Goal: Task Accomplishment & Management: Manage account settings

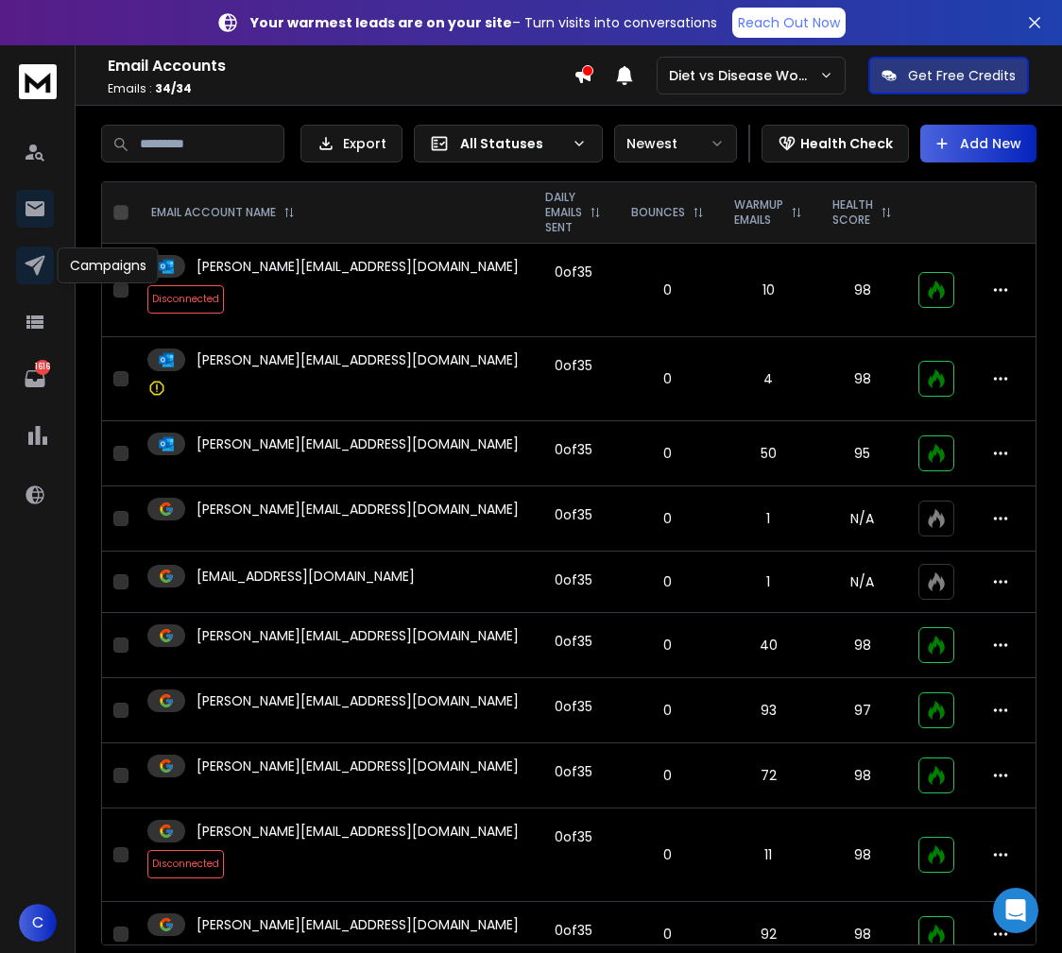
click at [37, 268] on icon at bounding box center [35, 265] width 20 height 20
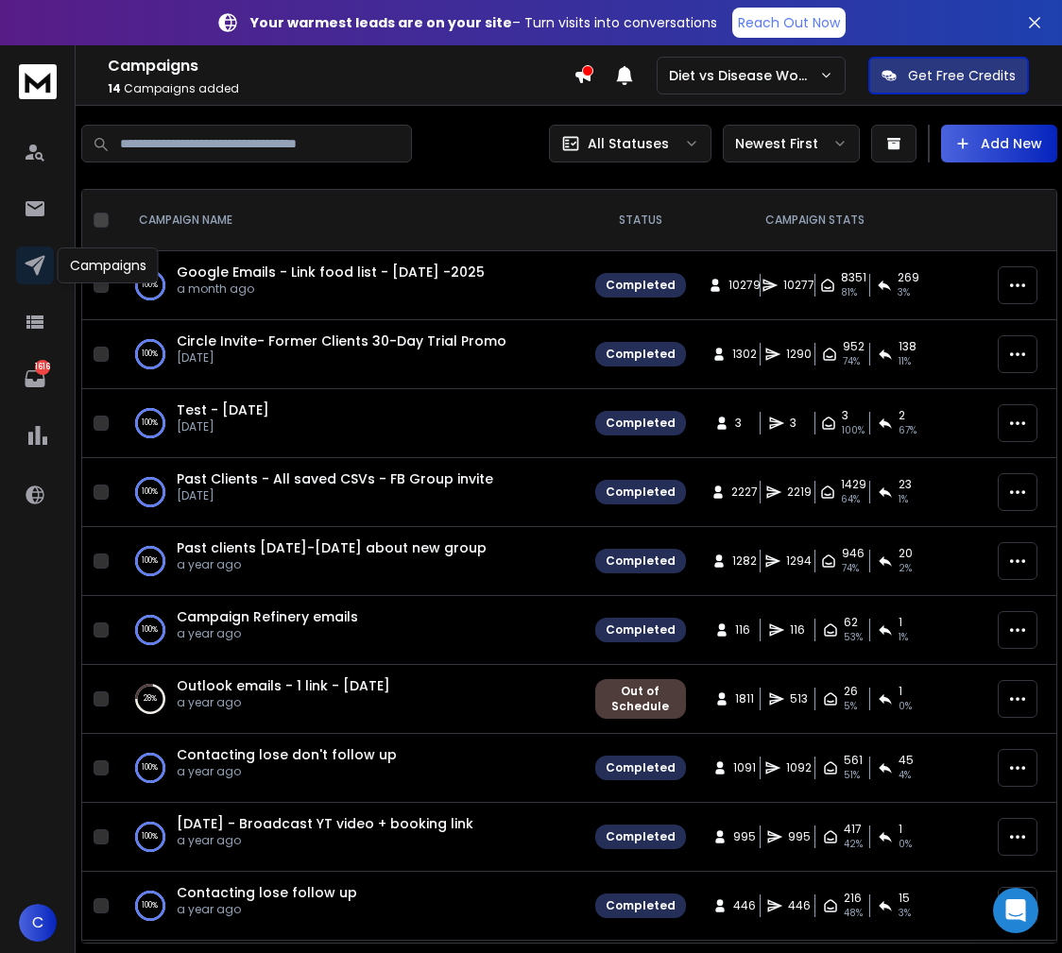
click at [294, 272] on span "Google Emails - Link food list - [DATE] -2025" at bounding box center [331, 272] width 308 height 19
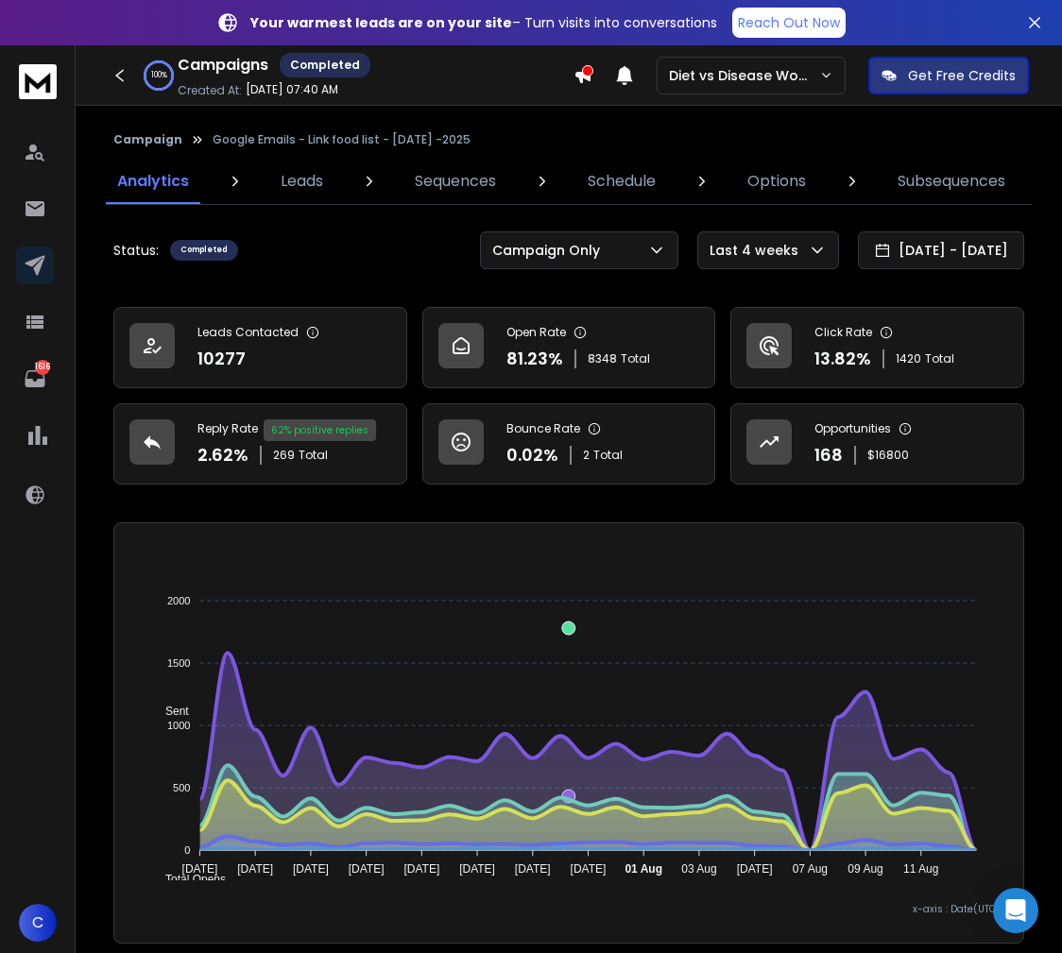
click at [305, 259] on div "Status: Completed Campaign Only Last 4 weeks [DATE] - [DATE]" at bounding box center [568, 251] width 911 height 38
click at [294, 181] on p "Leads" at bounding box center [302, 181] width 43 height 23
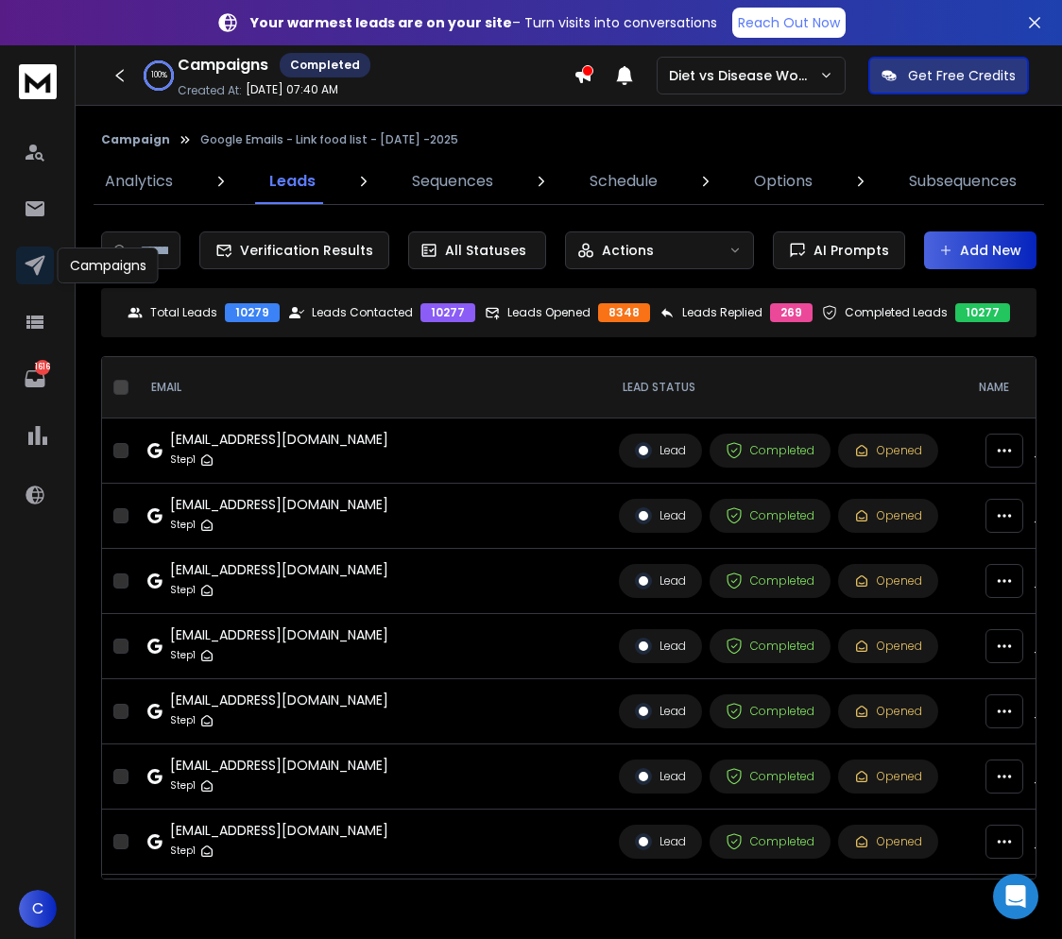
click at [37, 266] on icon at bounding box center [35, 265] width 20 height 20
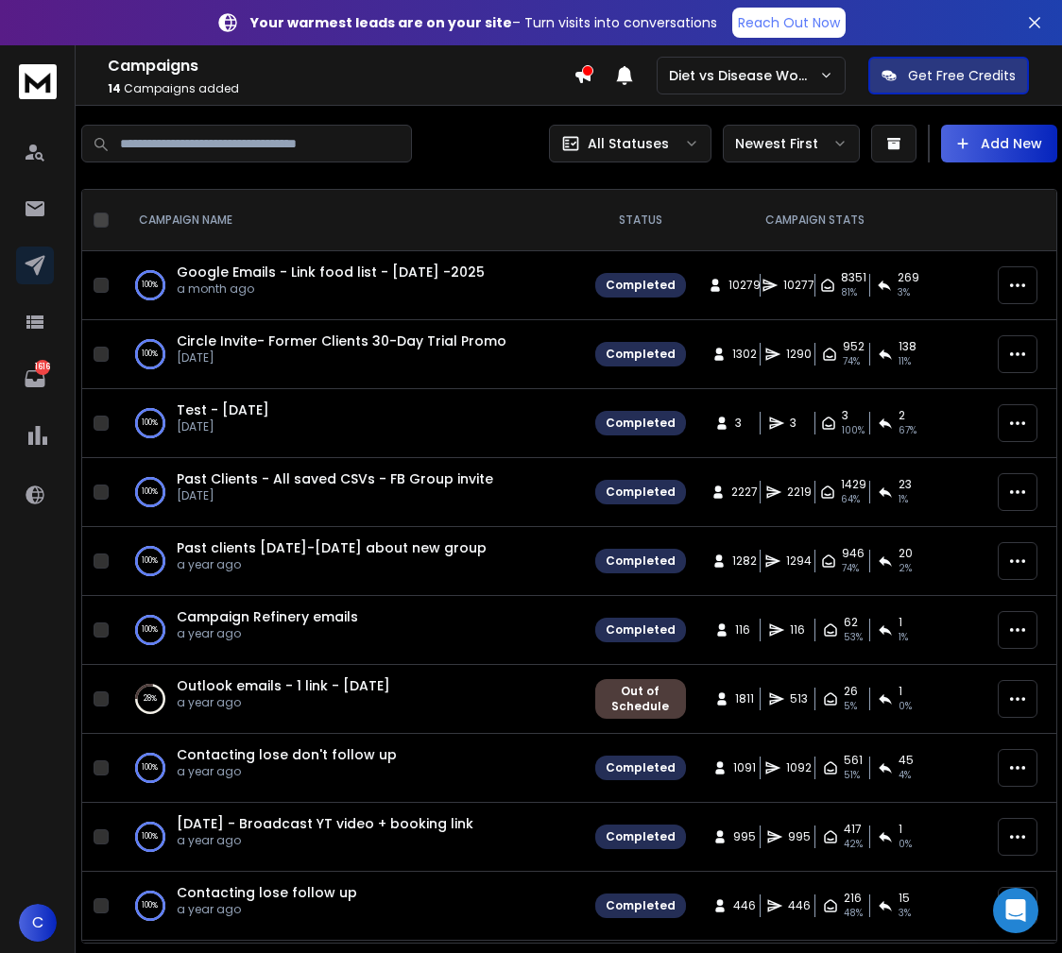
click at [323, 275] on span "Google Emails - Link food list - [DATE] -2025" at bounding box center [331, 272] width 308 height 19
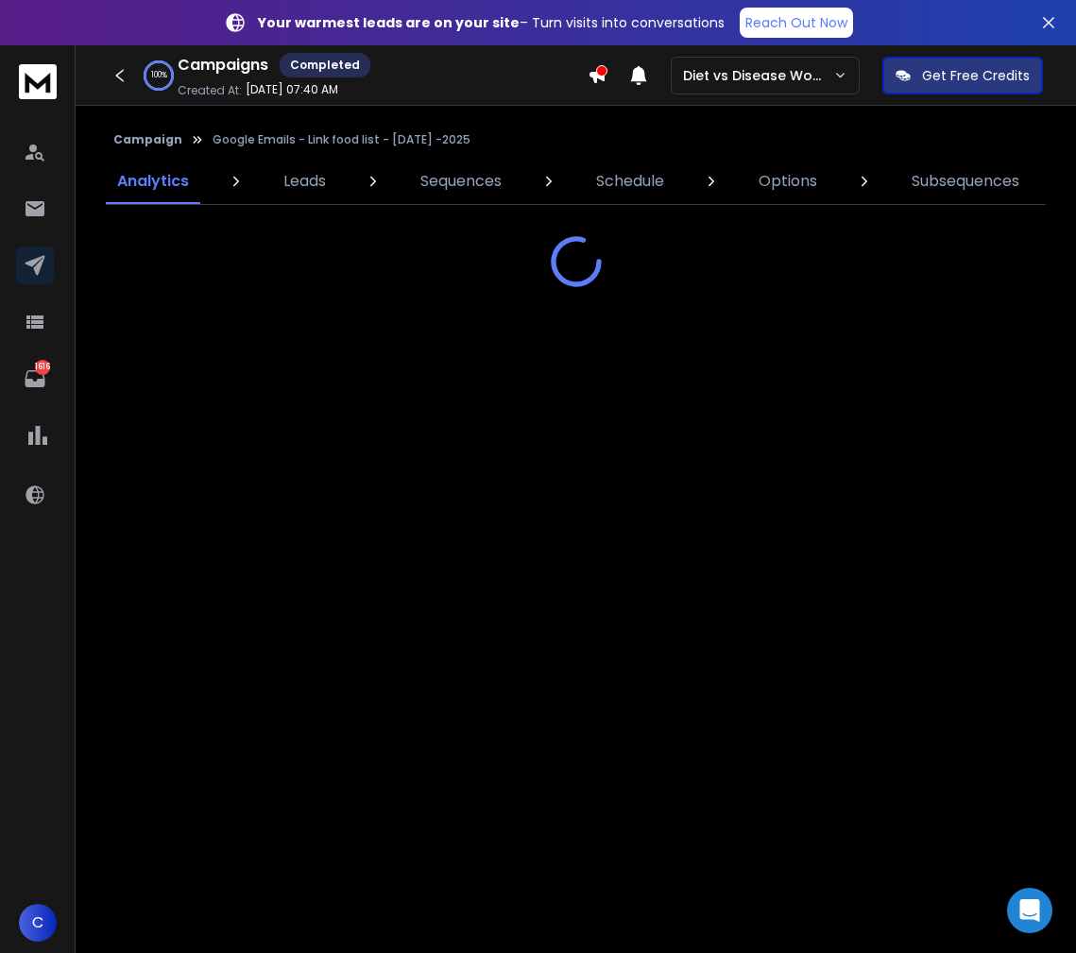
click at [58, 257] on div at bounding box center [37, 269] width 43 height 45
click at [41, 262] on icon at bounding box center [35, 265] width 20 height 20
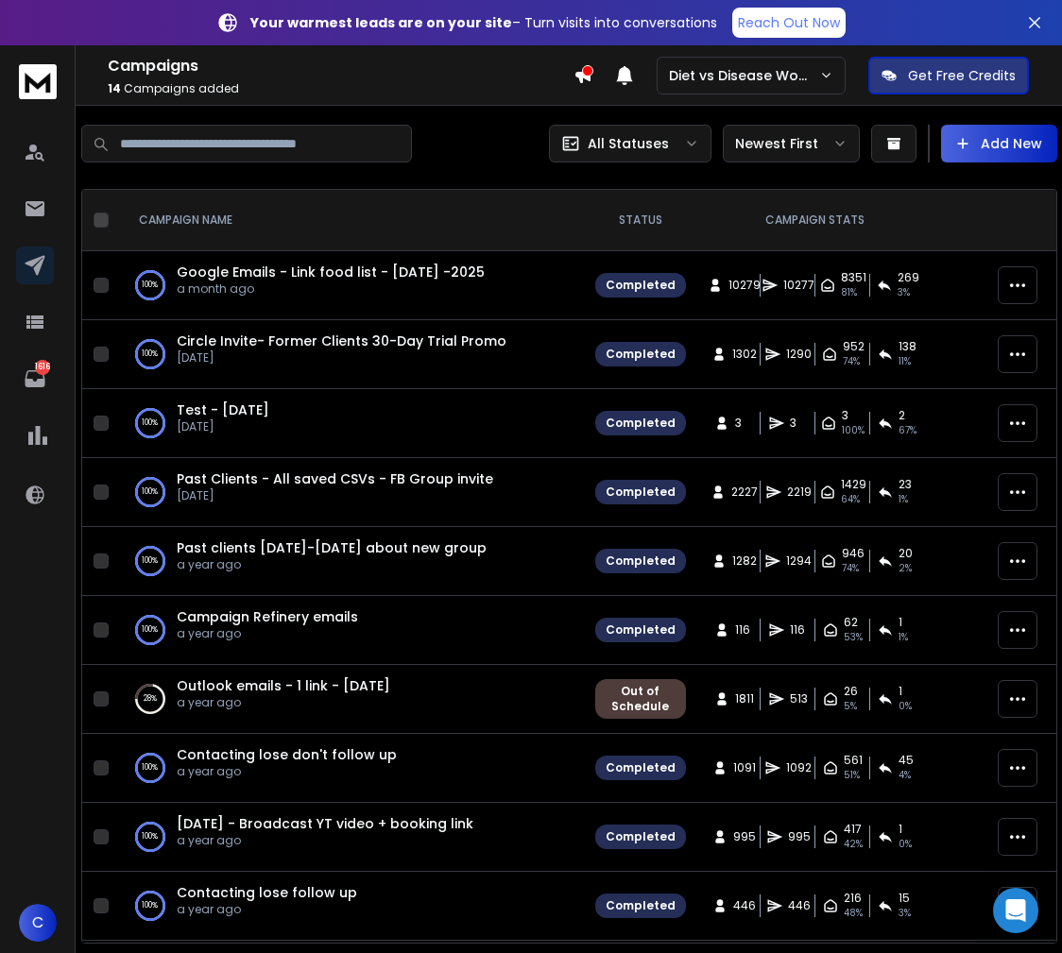
click at [387, 274] on span "Google Emails - Link food list - [DATE] -2025" at bounding box center [331, 272] width 308 height 19
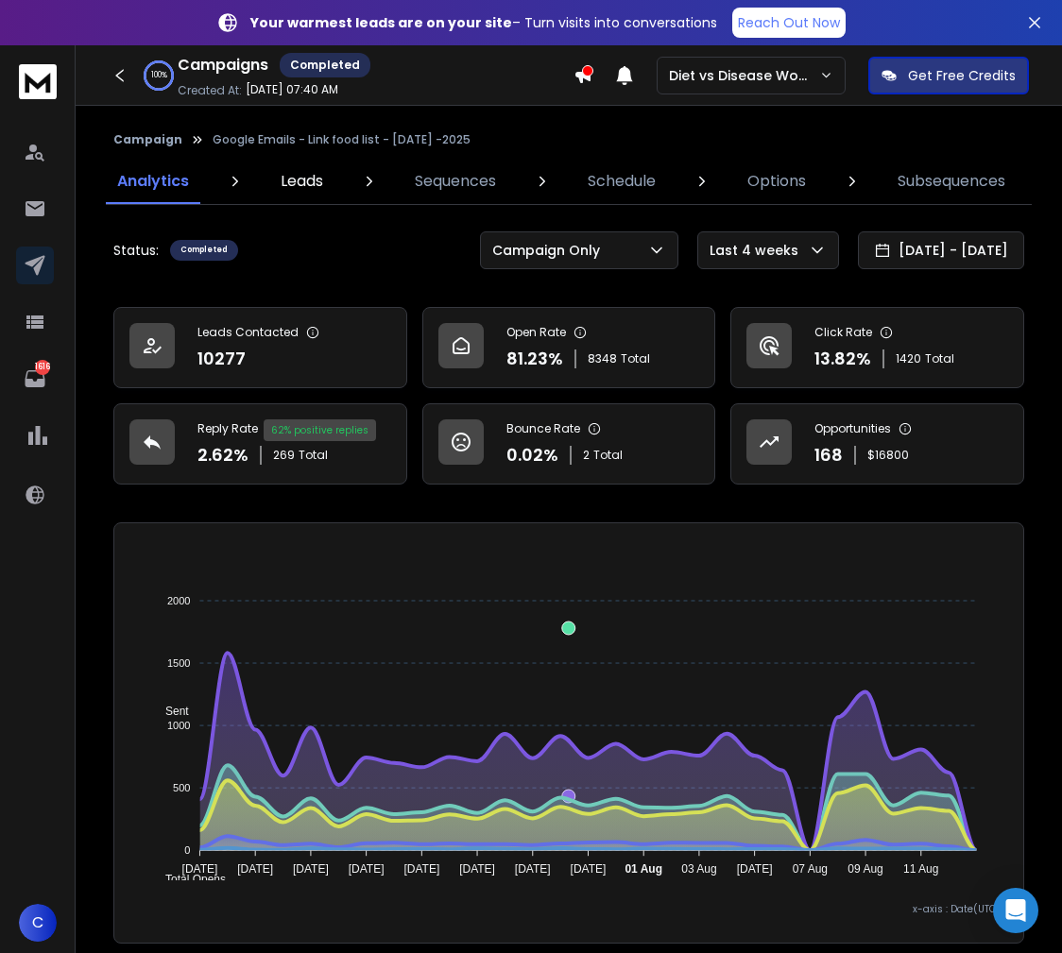
click at [289, 185] on p "Leads" at bounding box center [302, 181] width 43 height 23
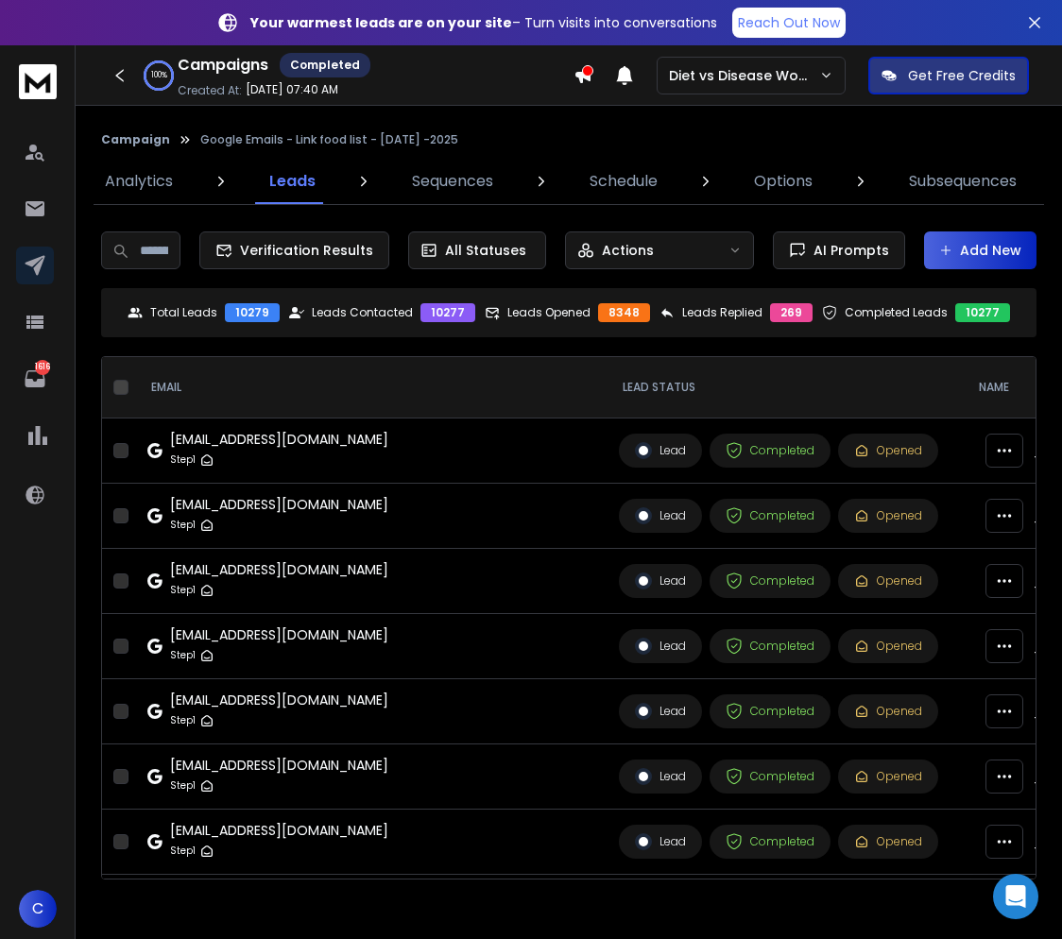
click at [1013, 250] on button "Add New" at bounding box center [980, 251] width 112 height 38
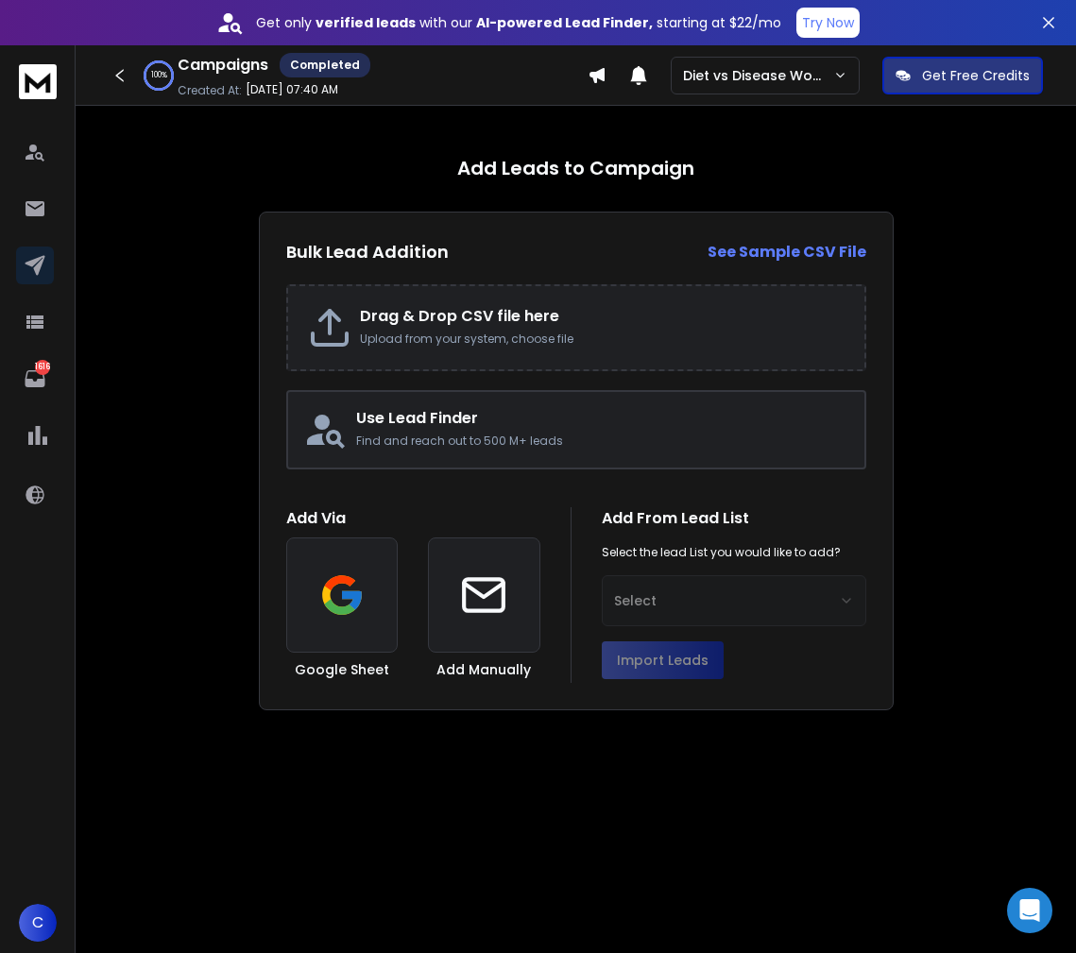
click at [502, 329] on div "Drag & Drop CSV file here Upload from your system, choose file" at bounding box center [603, 327] width 486 height 45
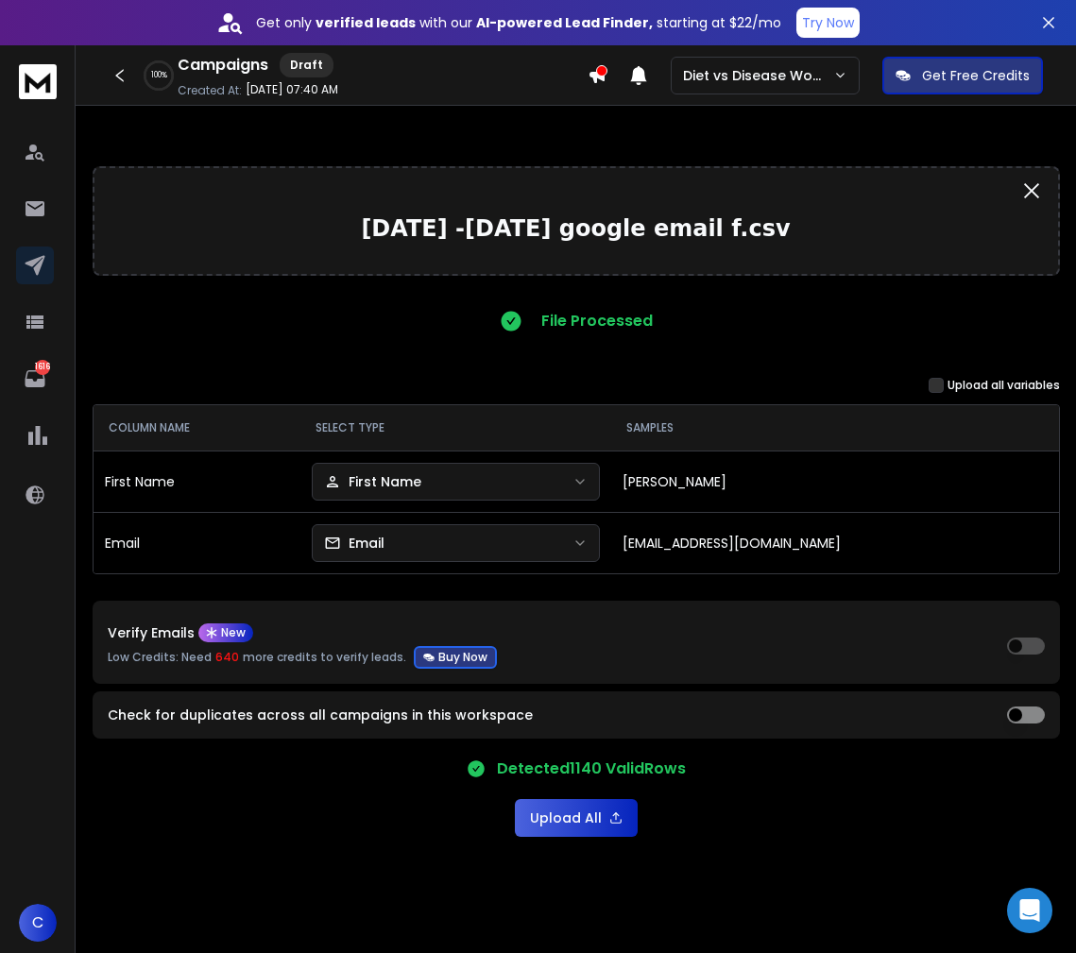
click at [1028, 716] on button "Check for duplicates across all campaigns in this workspace" at bounding box center [1026, 715] width 38 height 17
click at [570, 816] on button "Upload All" at bounding box center [576, 818] width 123 height 38
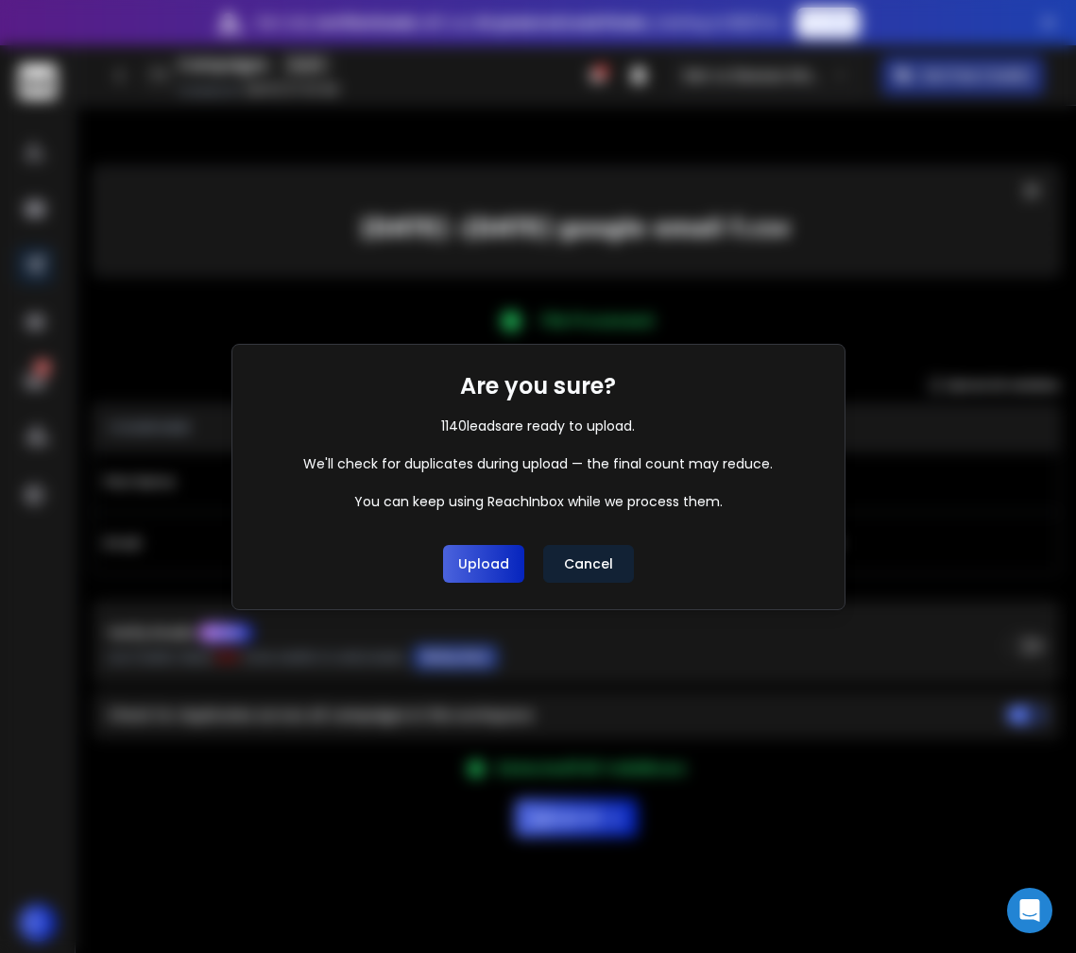
click at [472, 574] on button "Upload" at bounding box center [483, 564] width 81 height 38
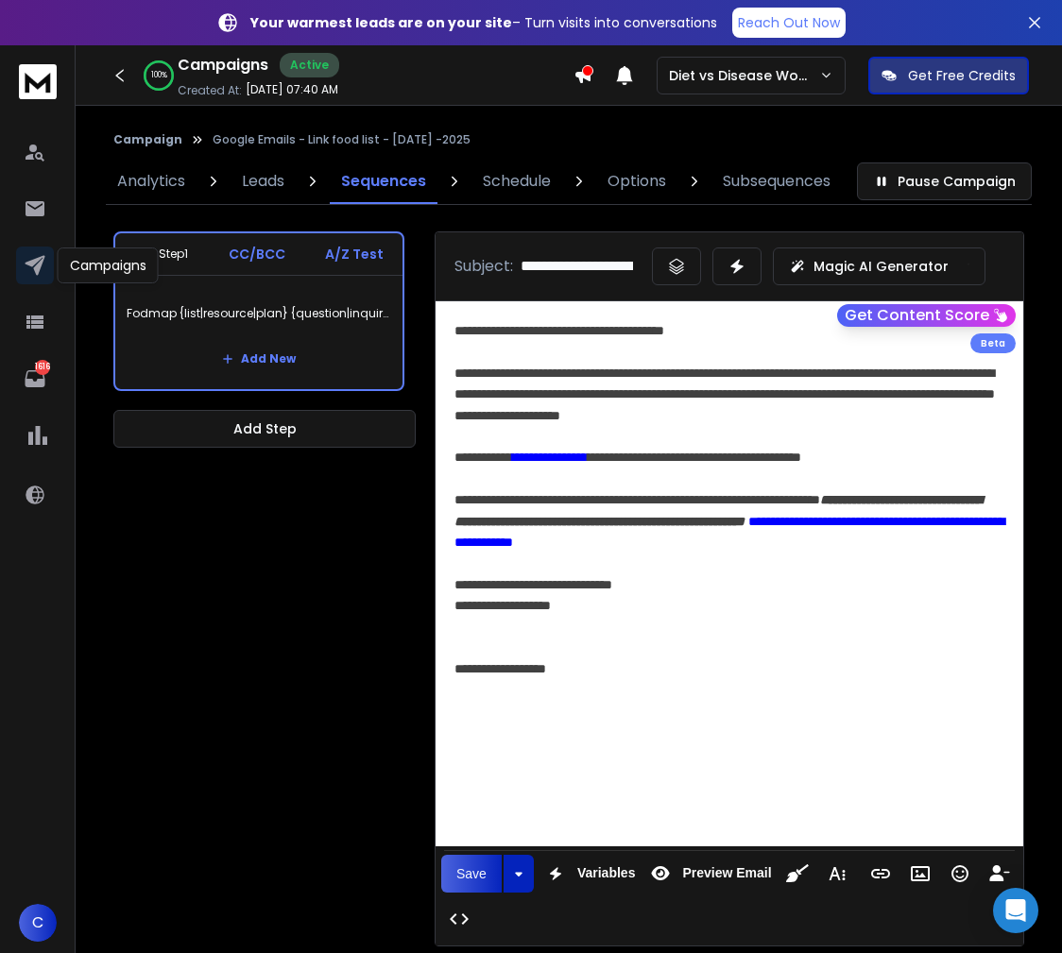
click at [40, 266] on icon at bounding box center [35, 265] width 20 height 20
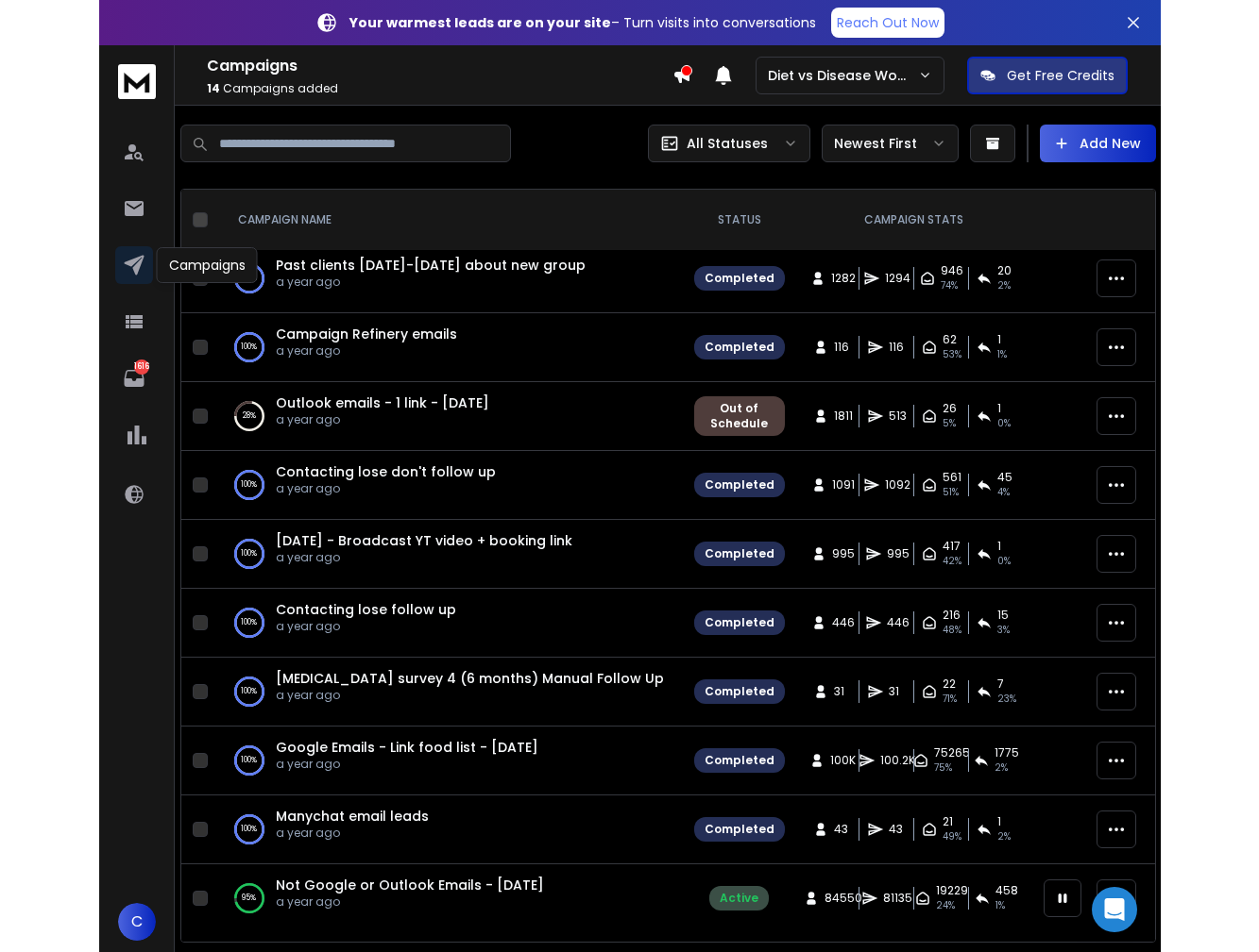
scroll to position [288, 0]
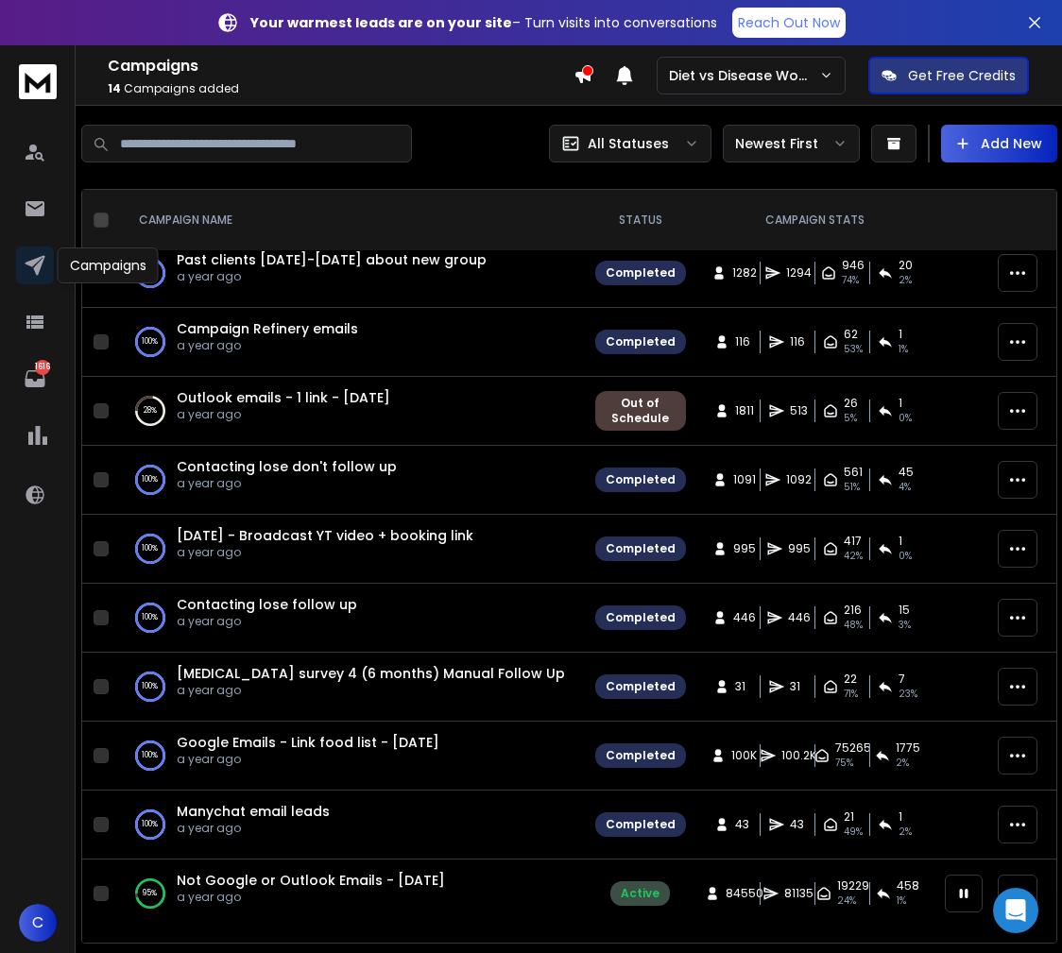
click at [264, 888] on span "Not Google or Outlook Emails - [DATE]" at bounding box center [311, 880] width 268 height 19
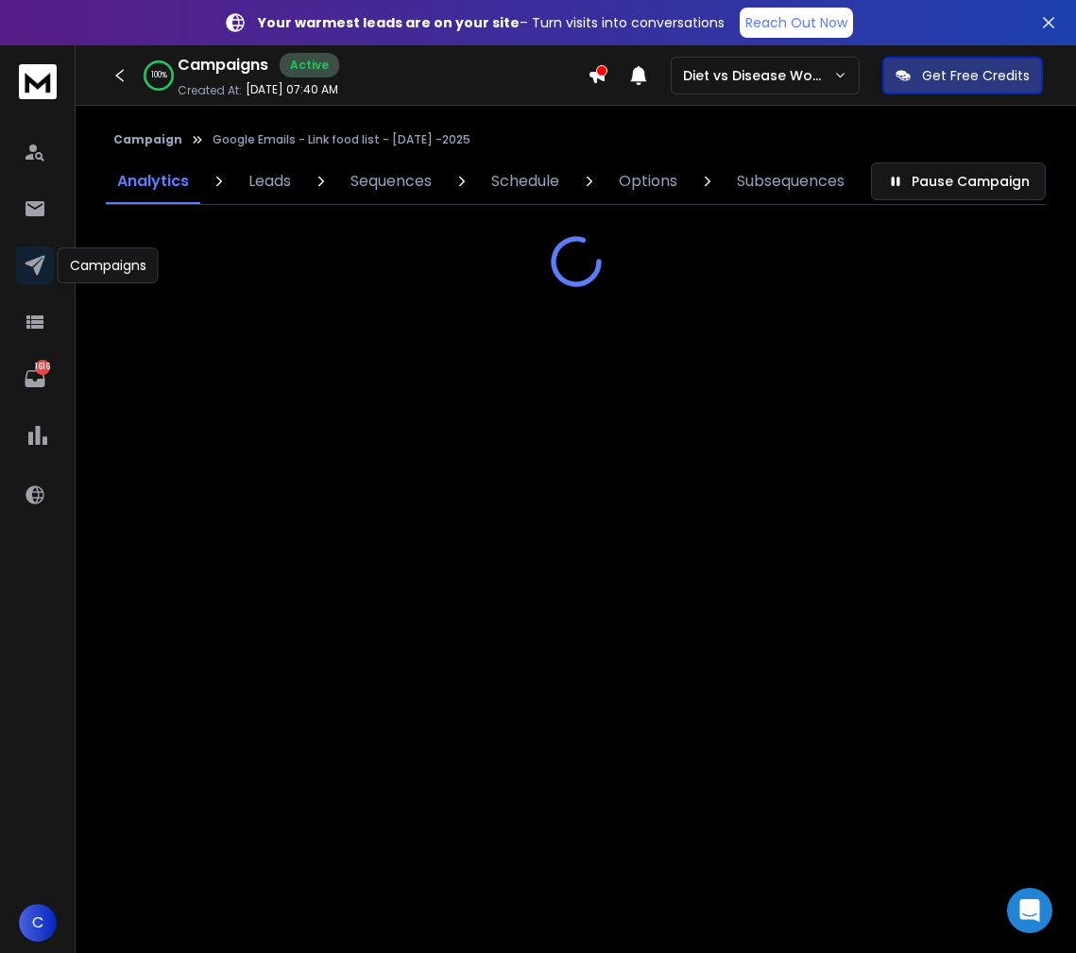
click at [31, 252] on link at bounding box center [35, 266] width 38 height 38
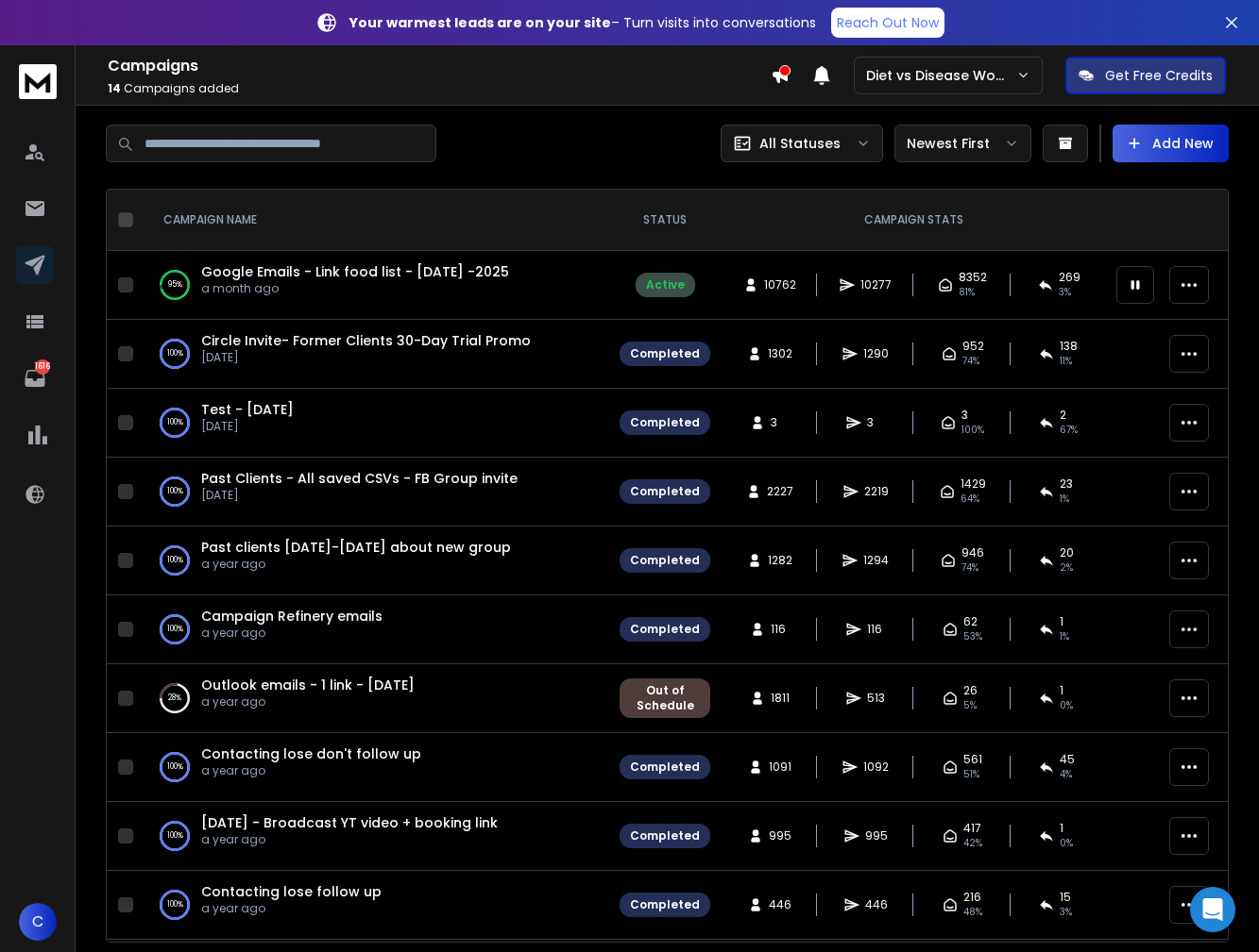
scroll to position [288, 0]
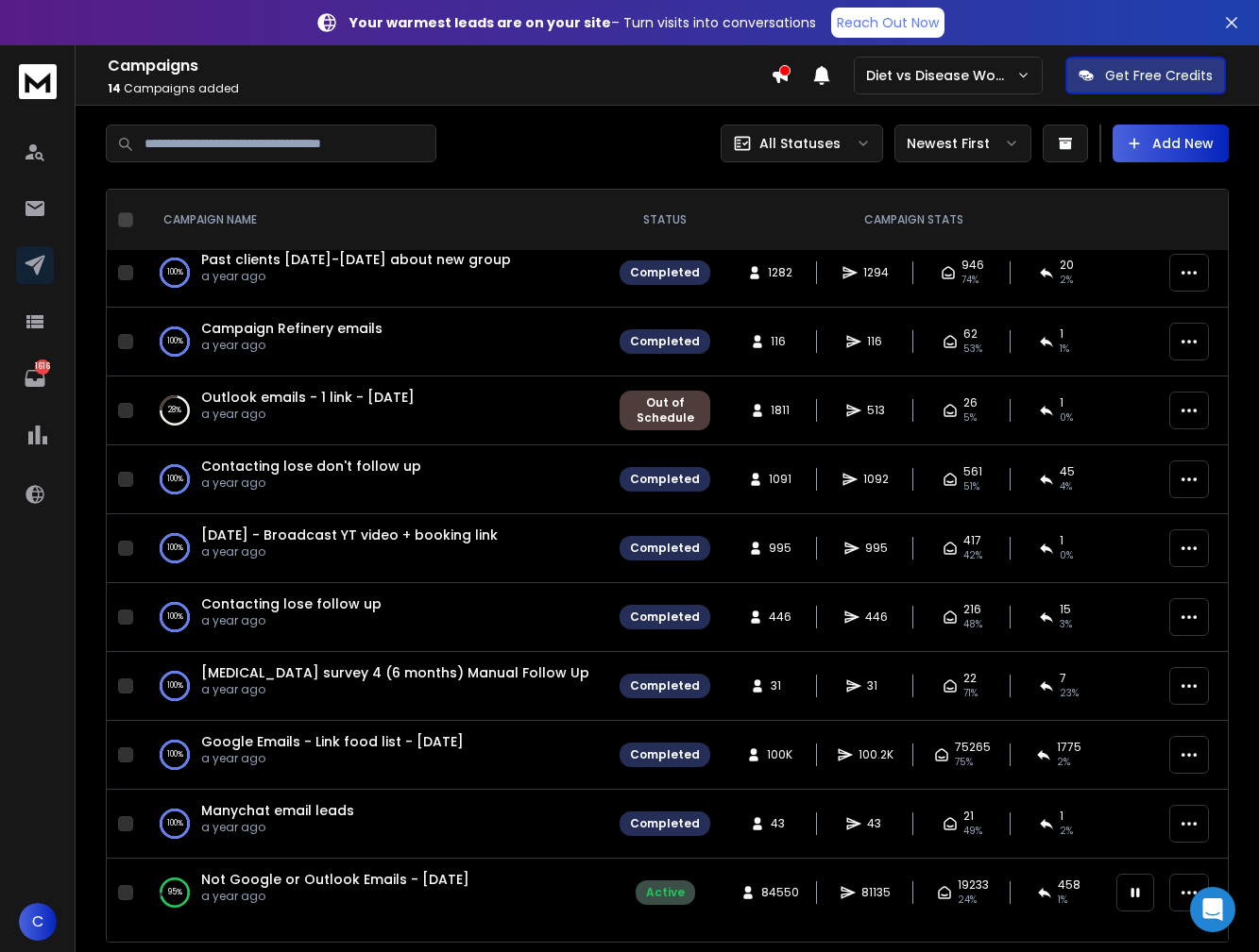
click at [288, 884] on span "Not Google or Outlook Emails - [DATE]" at bounding box center [335, 879] width 268 height 19
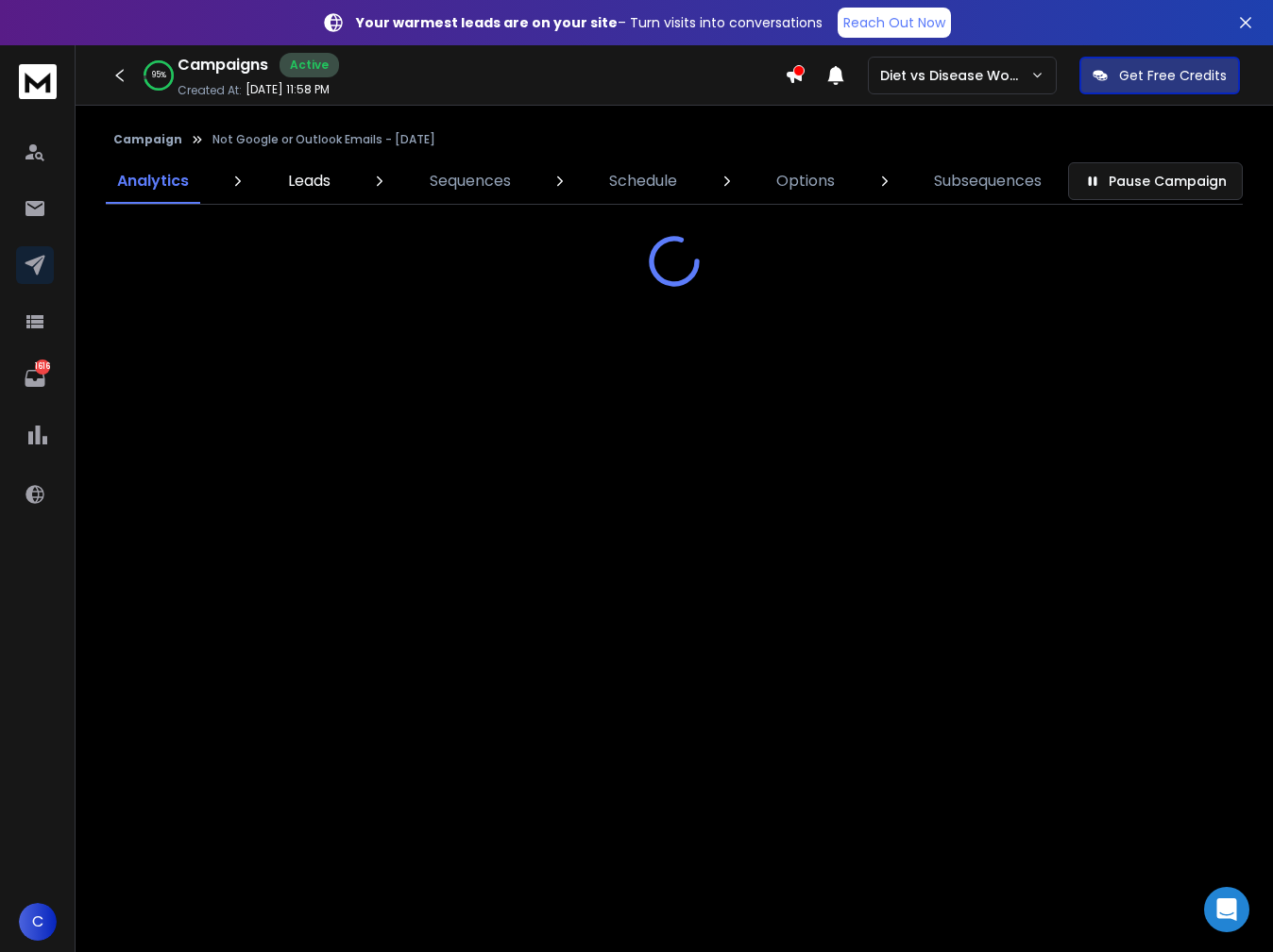
click at [313, 186] on p "Leads" at bounding box center [309, 181] width 43 height 23
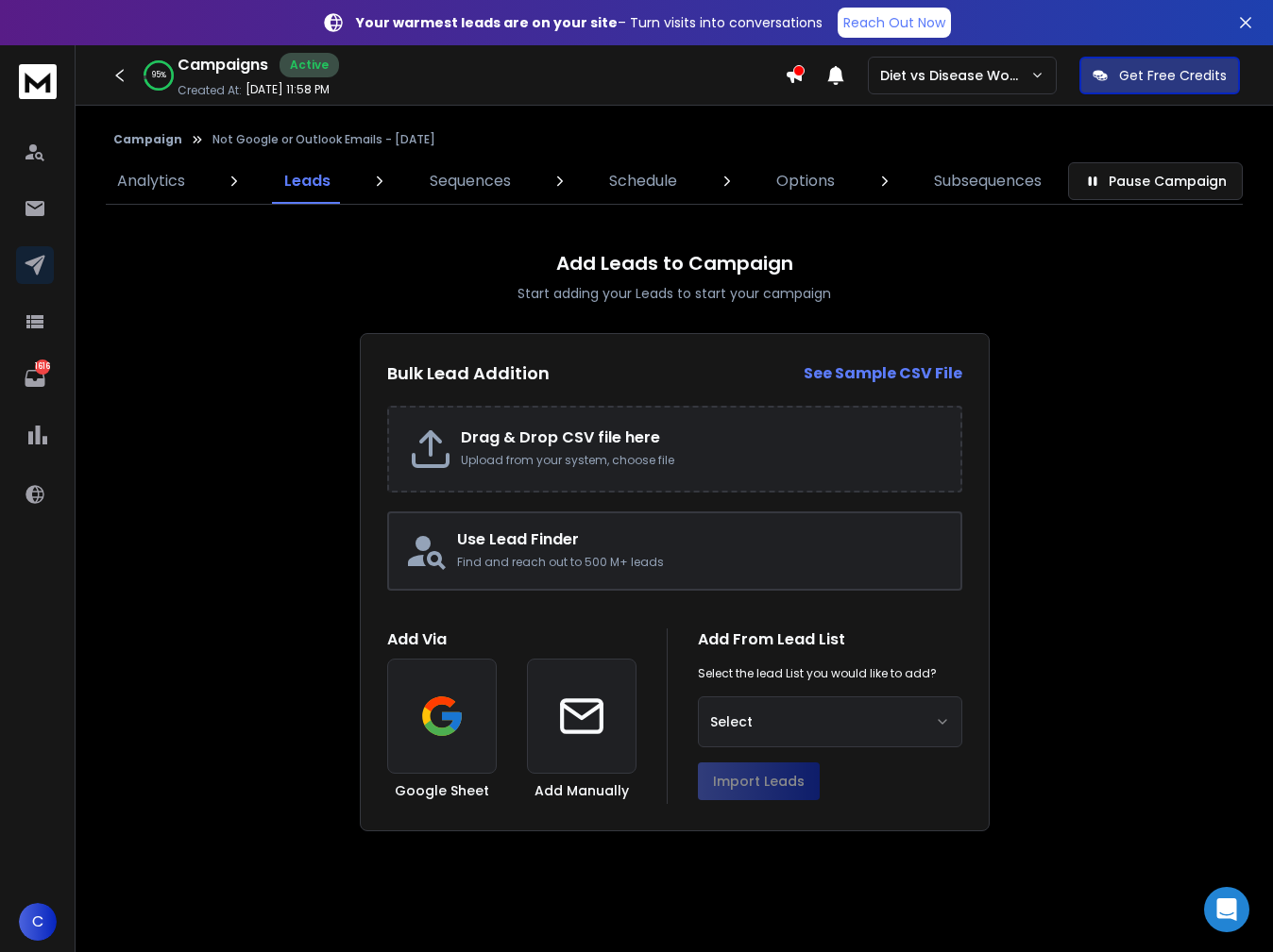
click at [671, 448] on h2 "Drag & Drop CSV file here" at bounding box center [700, 438] width 481 height 23
type input "**********"
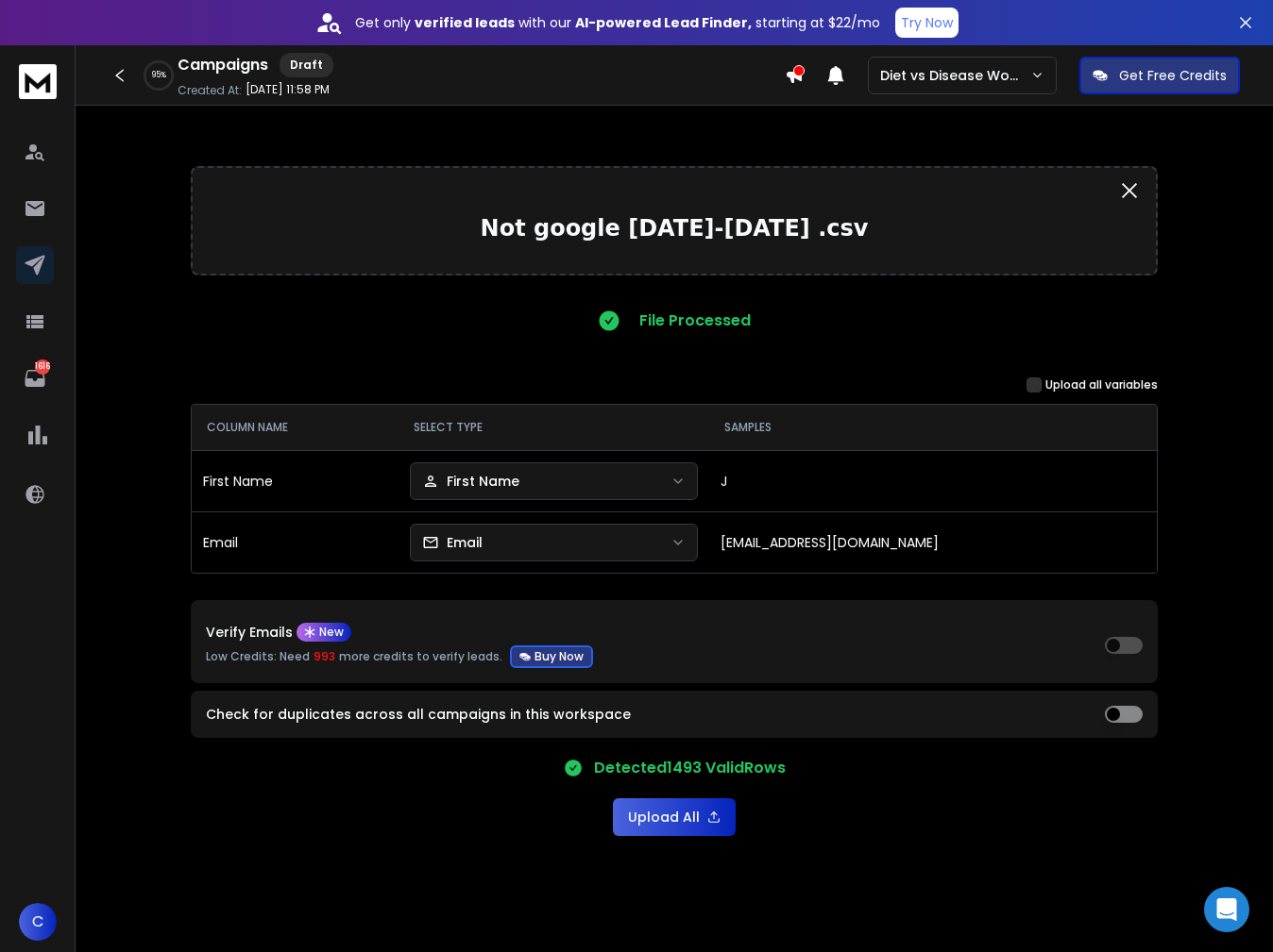
click at [1074, 709] on button "Check for duplicates across all campaigns in this workspace" at bounding box center [1124, 714] width 38 height 17
click at [703, 818] on button "Upload All" at bounding box center [673, 817] width 123 height 38
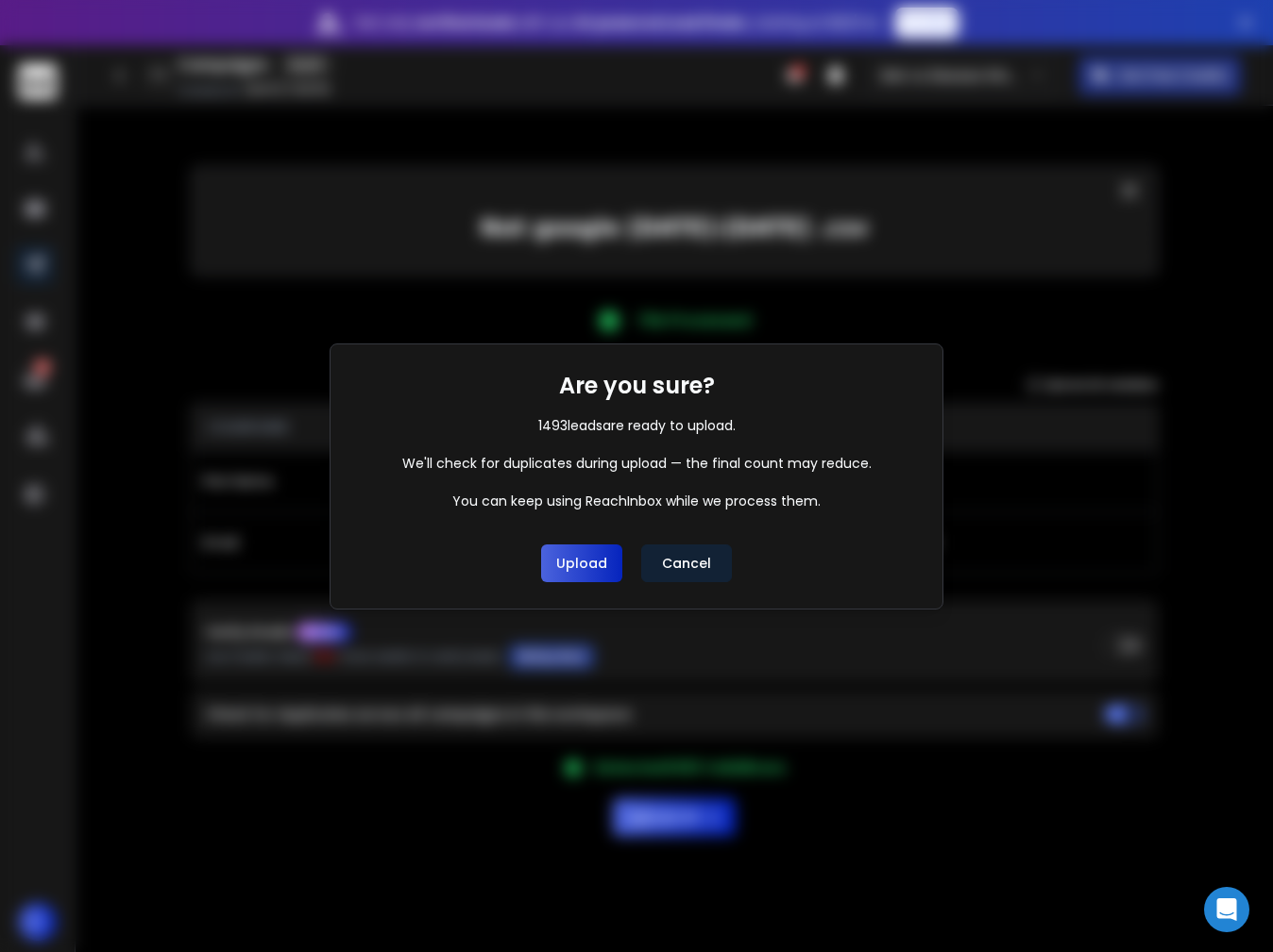
click at [587, 555] on button "Upload" at bounding box center [581, 563] width 81 height 38
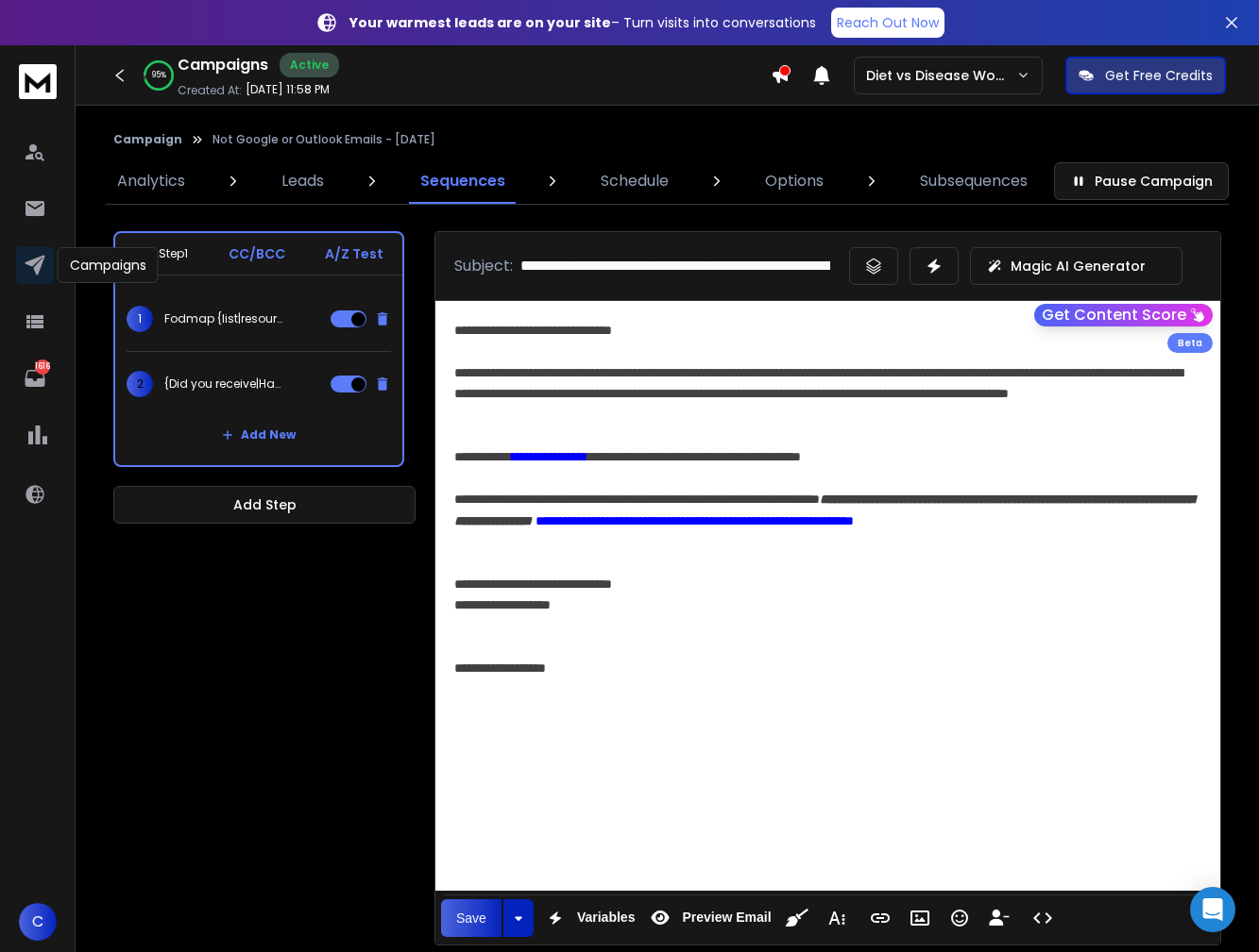
click at [42, 262] on icon at bounding box center [35, 265] width 20 height 20
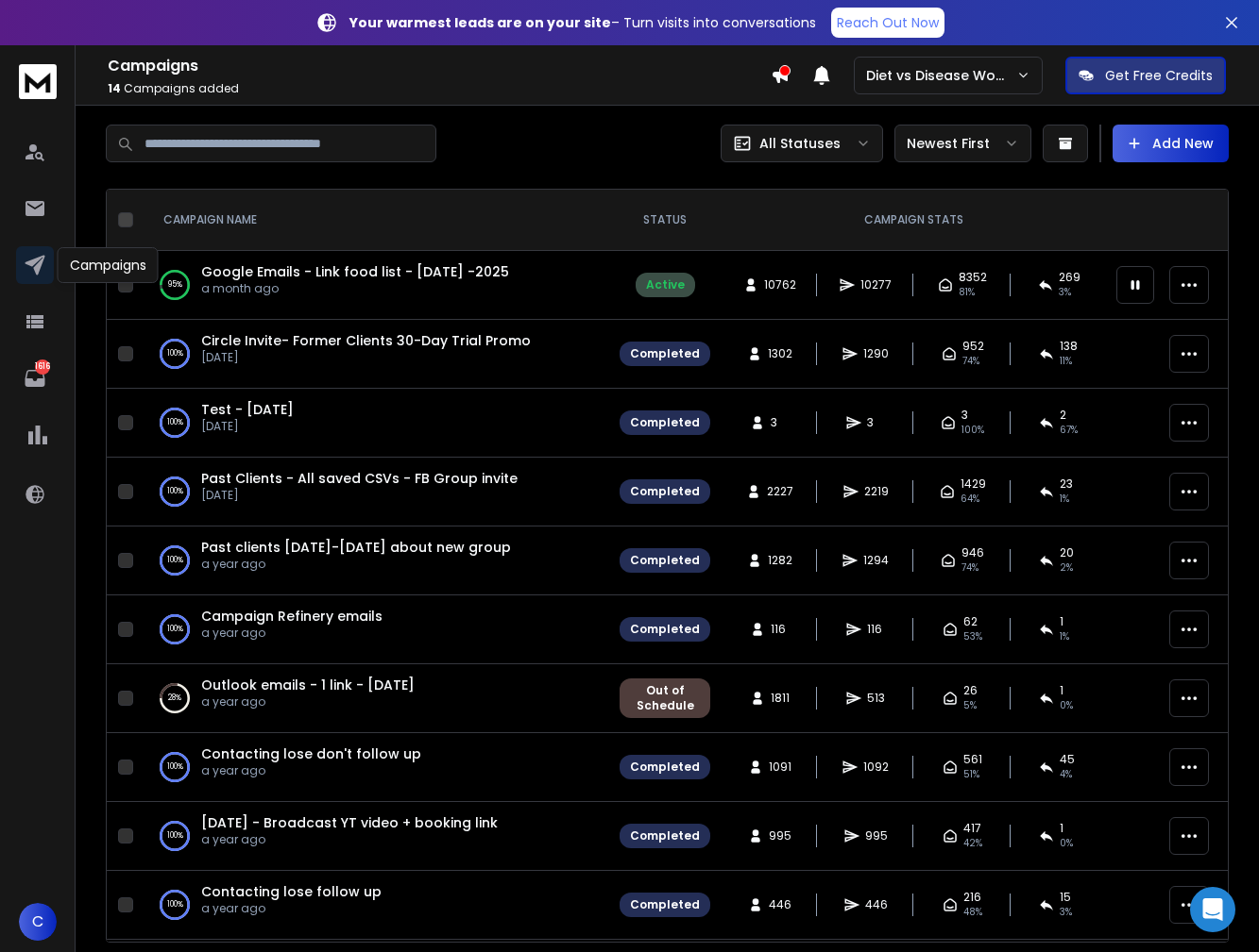
click at [26, 257] on icon at bounding box center [35, 265] width 23 height 23
click at [32, 259] on icon at bounding box center [35, 265] width 20 height 20
